Goal: Navigation & Orientation: Find specific page/section

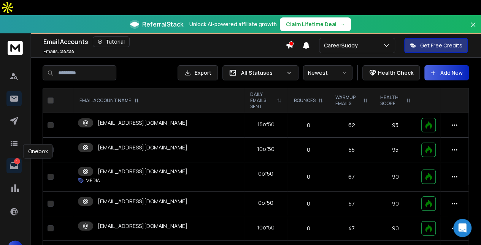
click at [13, 163] on icon at bounding box center [14, 166] width 8 height 7
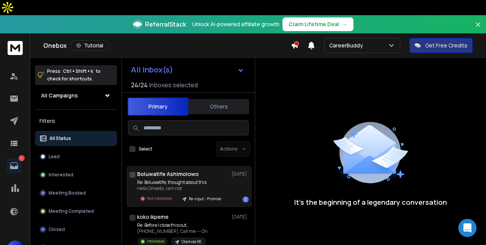
click at [215, 180] on p "Re: Boluwatife, thought about this" at bounding box center [181, 183] width 89 height 6
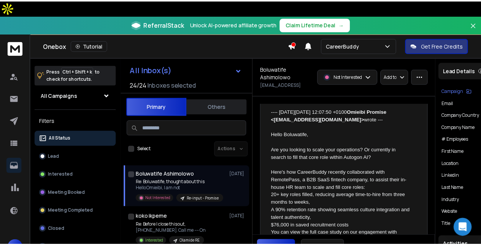
scroll to position [250, 0]
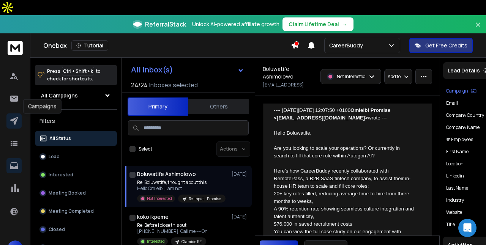
click at [13, 117] on icon at bounding box center [13, 121] width 9 height 9
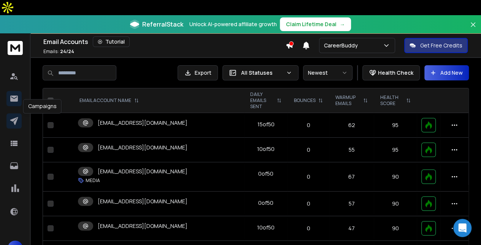
click at [13, 117] on icon at bounding box center [13, 121] width 9 height 9
